Goal: Navigation & Orientation: Find specific page/section

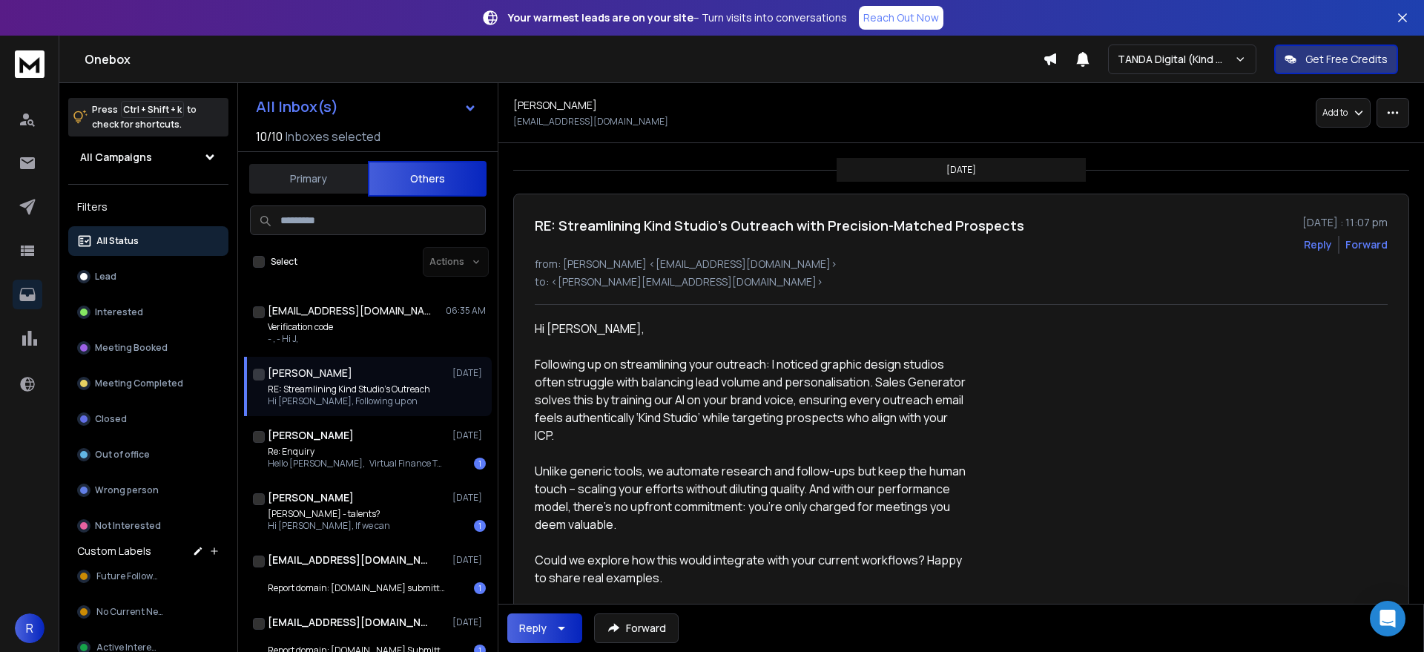
scroll to position [126, 0]
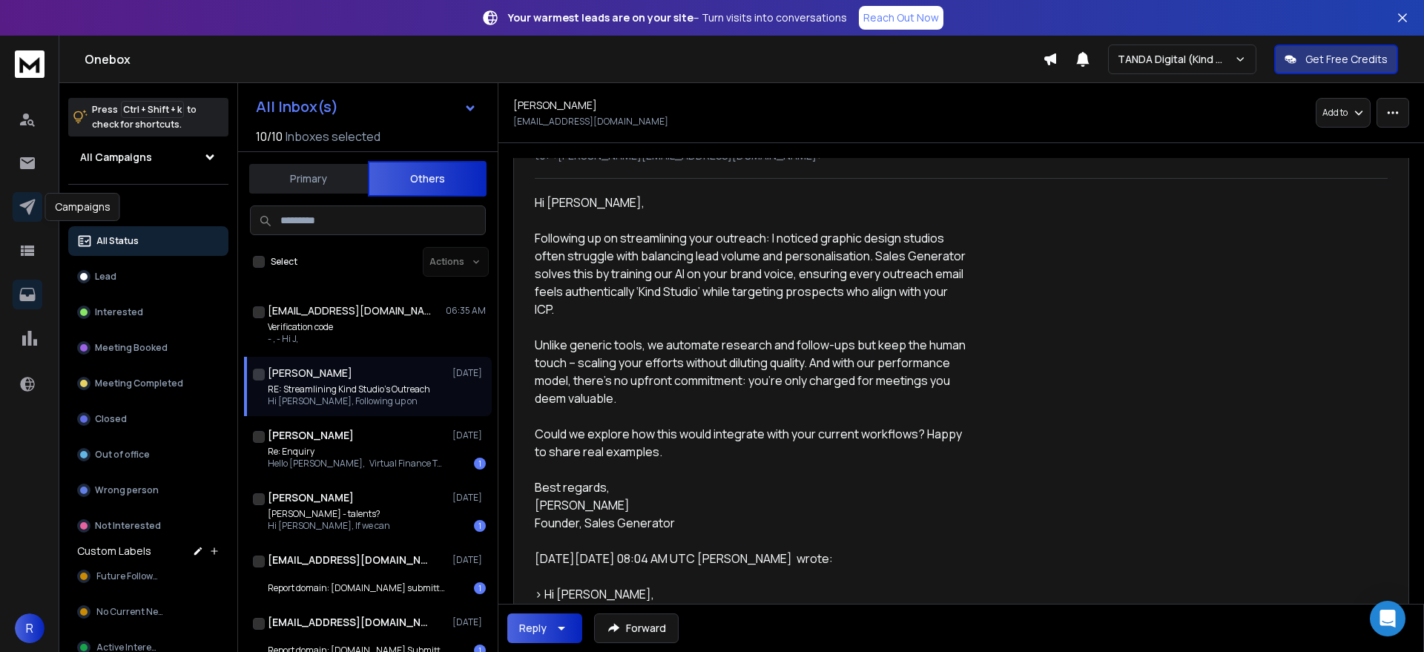
click at [25, 207] on icon at bounding box center [27, 207] width 16 height 16
